Goal: Check status

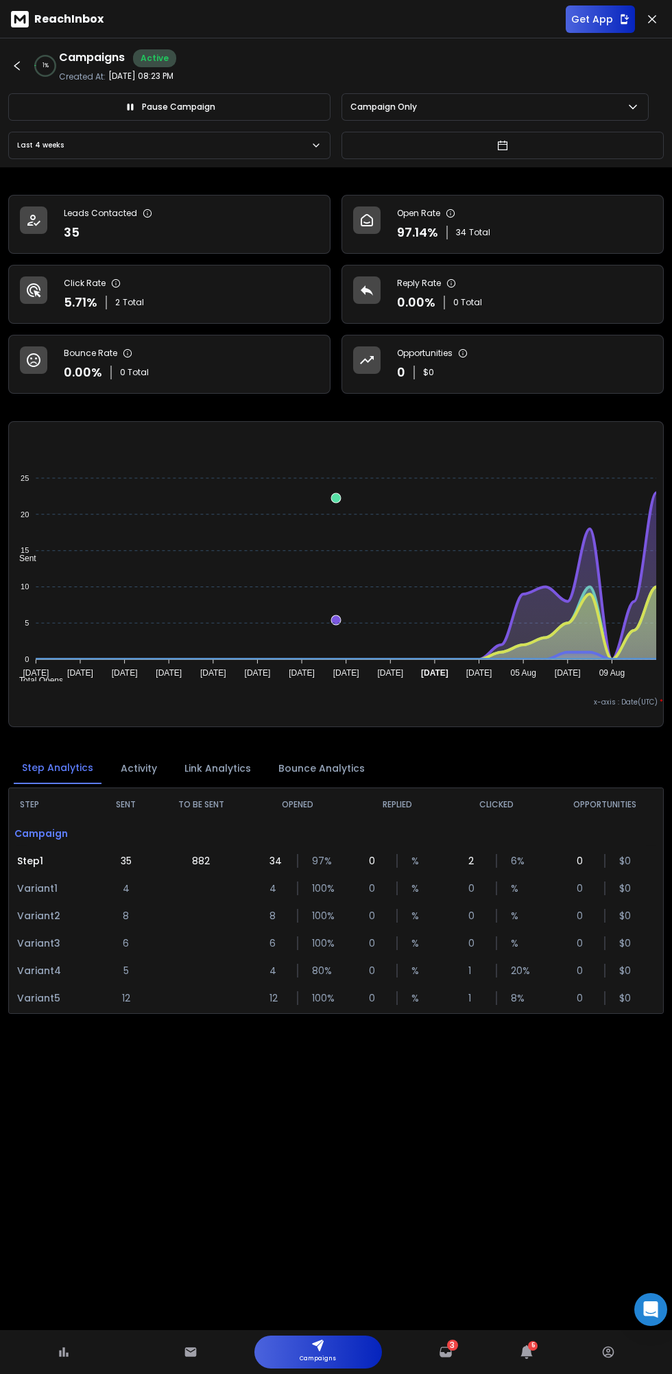
scroll to position [89, 0]
click at [134, 753] on button "Activity" at bounding box center [139, 768] width 53 height 30
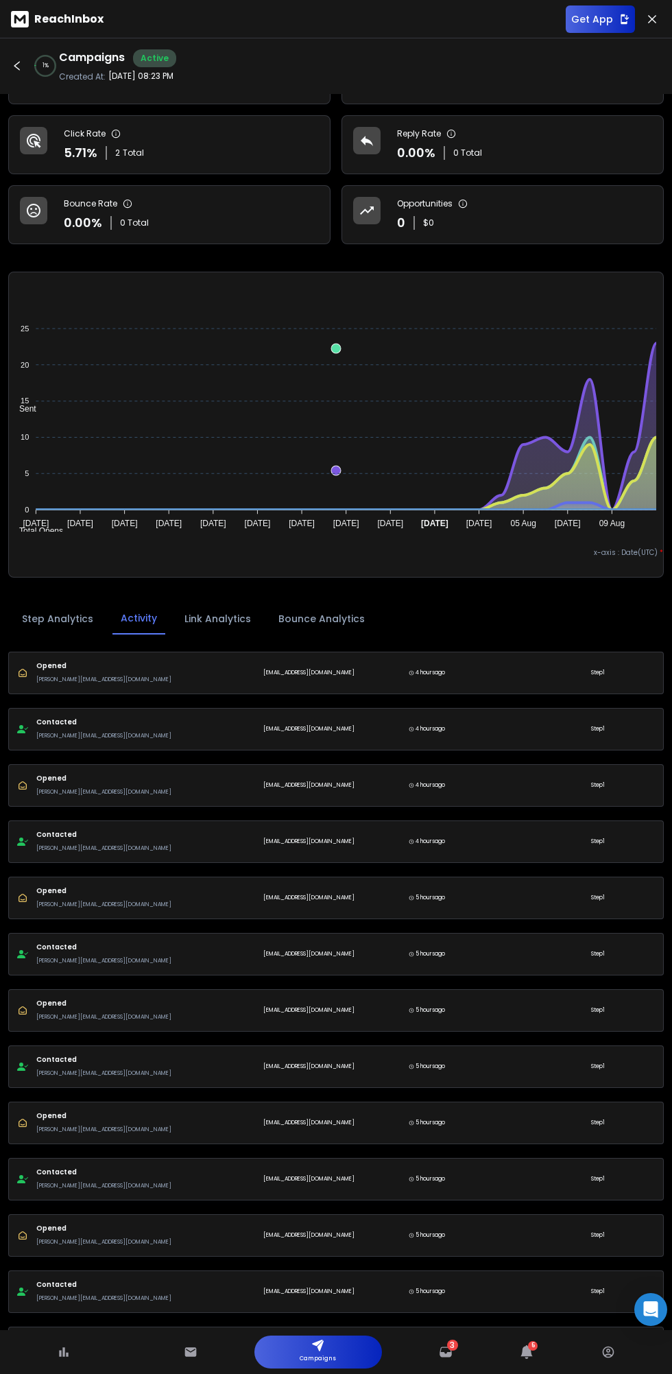
scroll to position [148, 0]
